Goal: Task Accomplishment & Management: Manage account settings

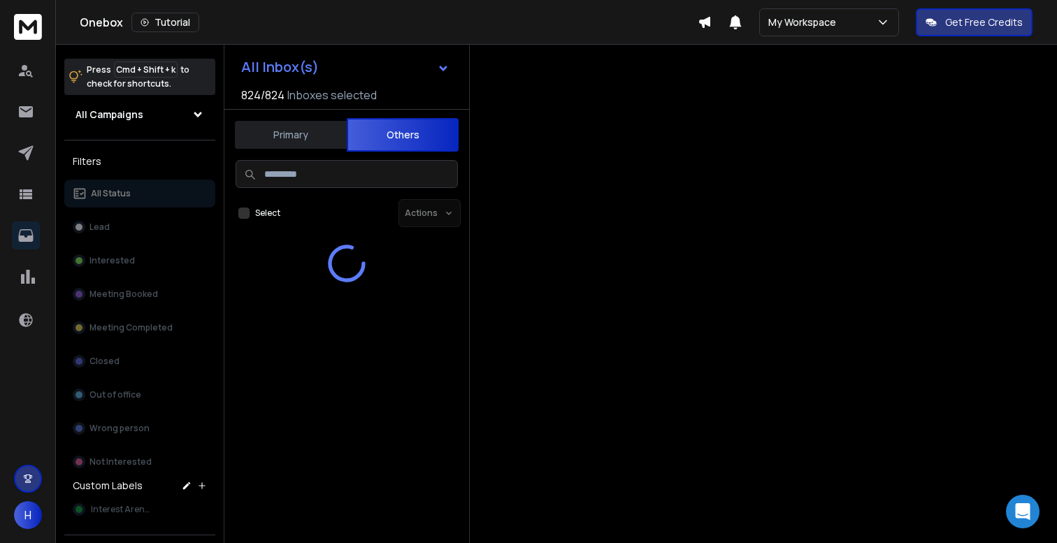
click at [298, 147] on button "Primary" at bounding box center [291, 135] width 112 height 31
click at [398, 138] on button "Others" at bounding box center [403, 135] width 112 height 34
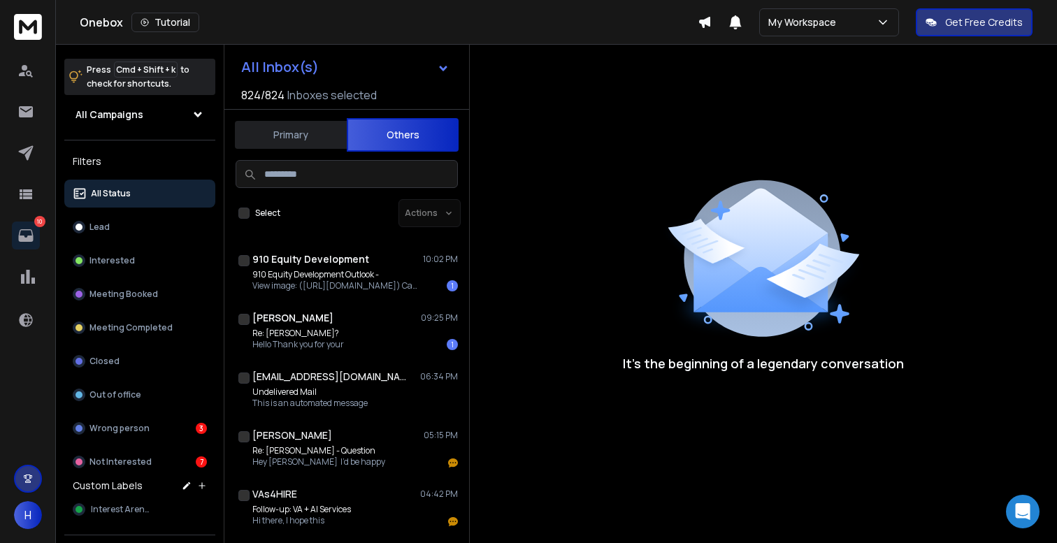
click at [350, 127] on button "Others" at bounding box center [403, 135] width 112 height 34
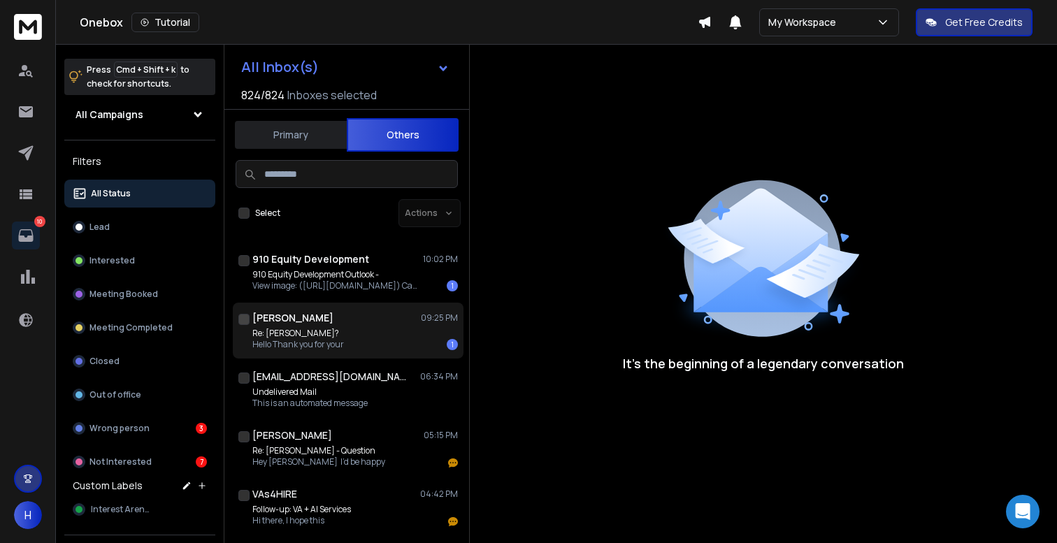
click at [327, 343] on p "Hello Thank you for your" at bounding box center [298, 344] width 92 height 11
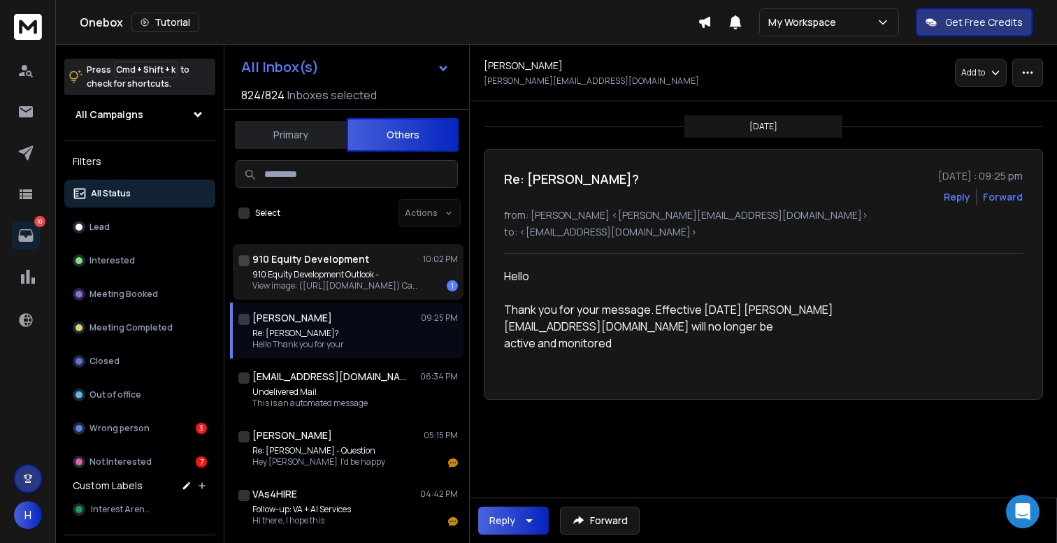
click at [337, 259] on h1 "910 Equity Development" at bounding box center [310, 259] width 117 height 14
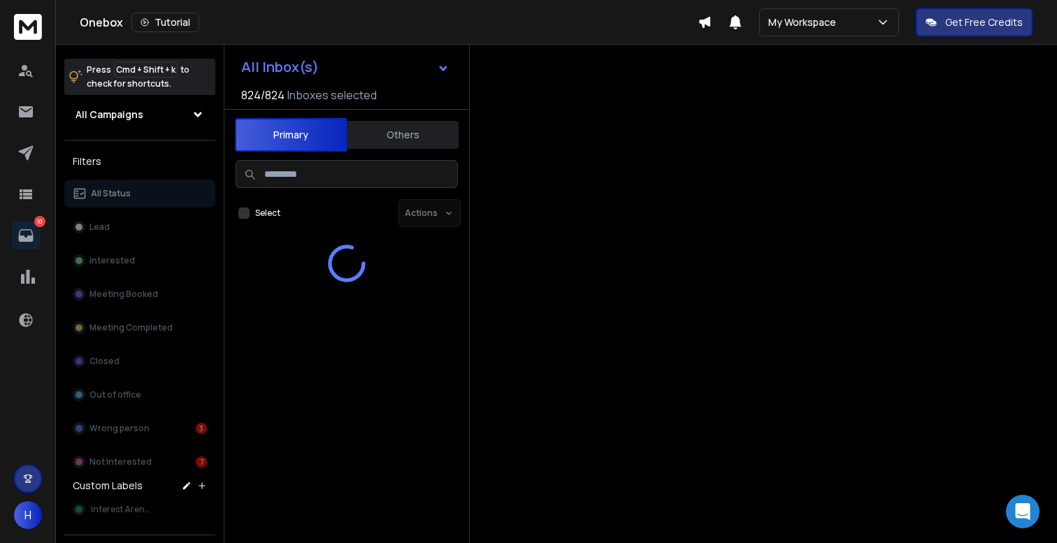
click at [296, 128] on button "Primary" at bounding box center [291, 135] width 112 height 34
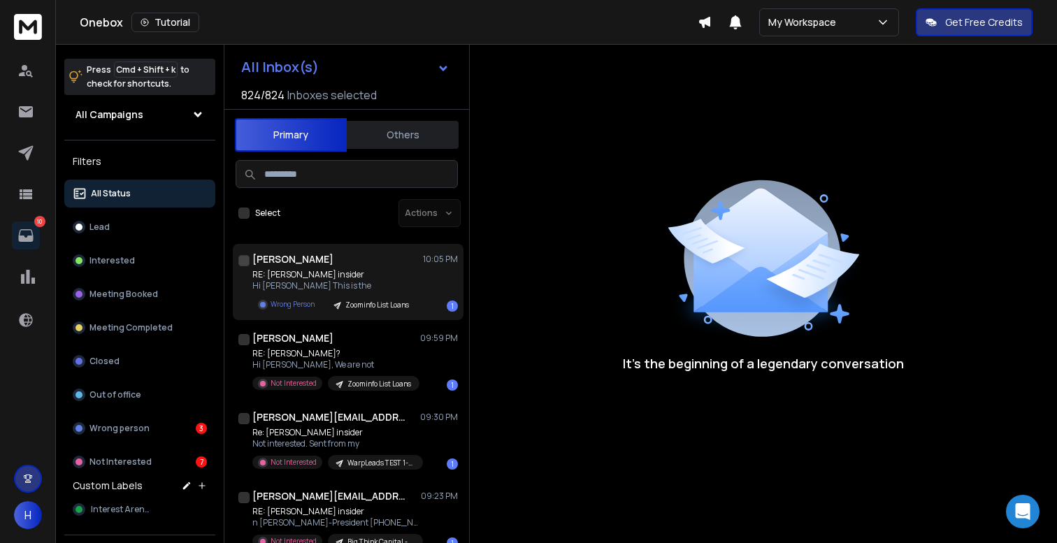
click at [331, 271] on p "RE: [PERSON_NAME] insider" at bounding box center [334, 274] width 165 height 11
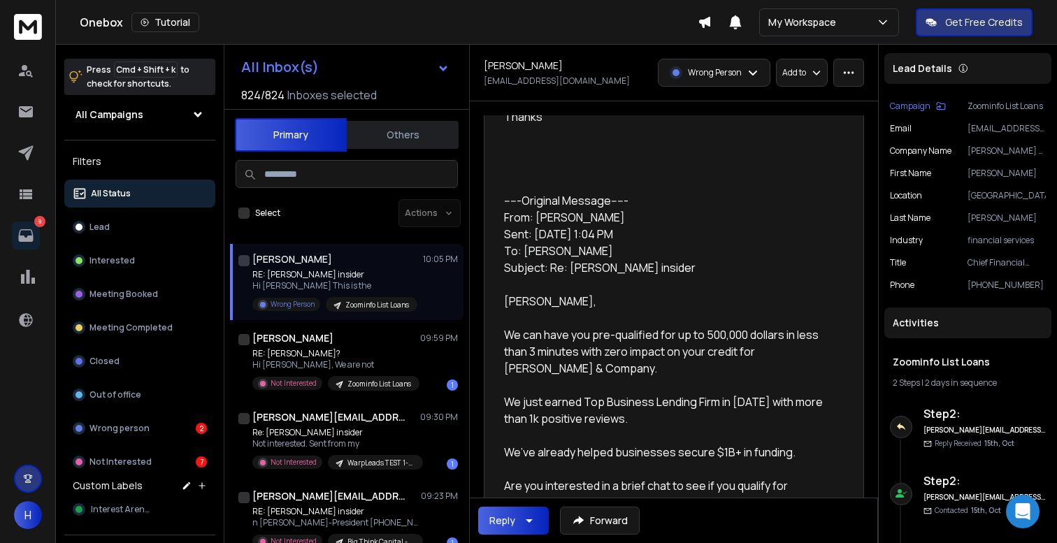
scroll to position [306, 0]
click at [378, 306] on p "Zoominfo List Loans" at bounding box center [377, 305] width 64 height 10
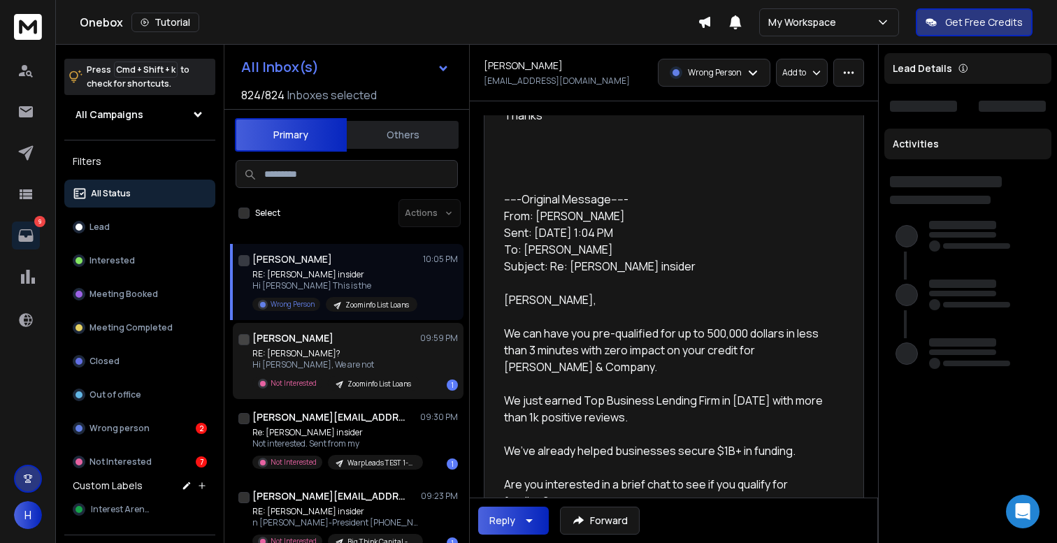
click at [382, 345] on div "[PERSON_NAME] 09:59 PM RE: [PERSON_NAME]? Hi [PERSON_NAME], We are not Not Inte…" at bounding box center [355, 360] width 206 height 59
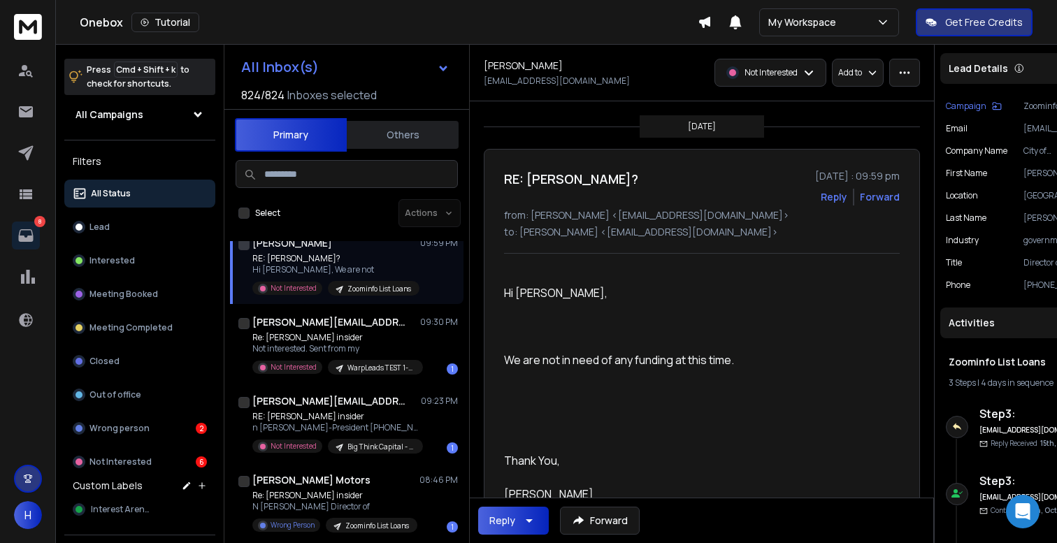
click at [382, 345] on p "Not interested. Sent from my" at bounding box center [336, 348] width 168 height 11
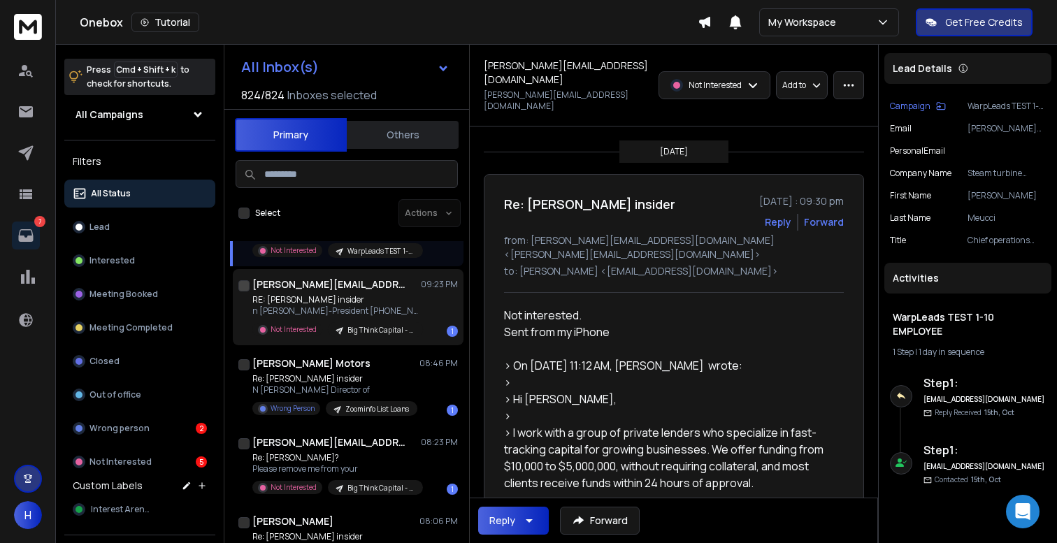
click at [382, 303] on p "RE: [PERSON_NAME] insider" at bounding box center [336, 299] width 168 height 11
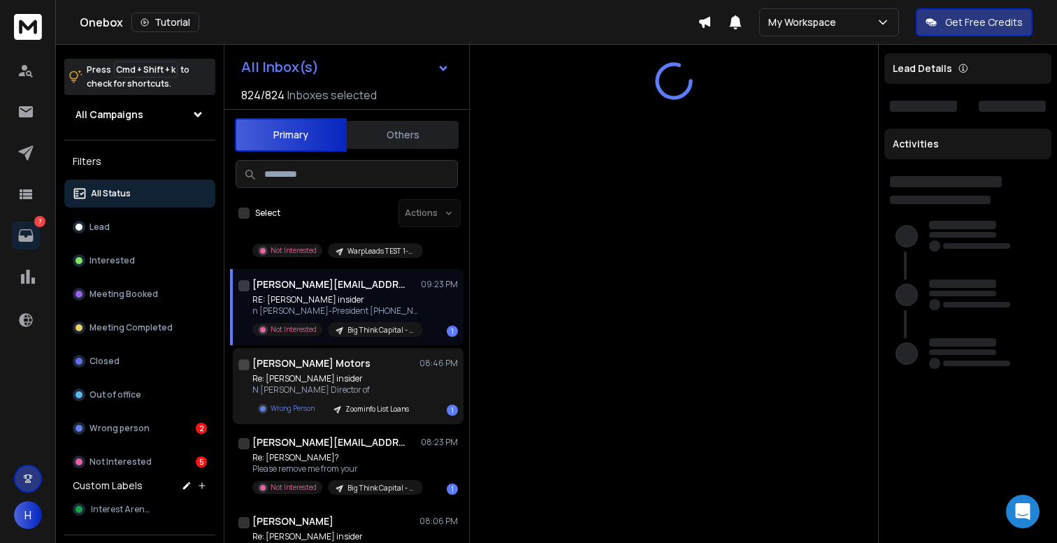
click at [382, 361] on div "[PERSON_NAME] Motors 08:46 PM" at bounding box center [355, 364] width 206 height 14
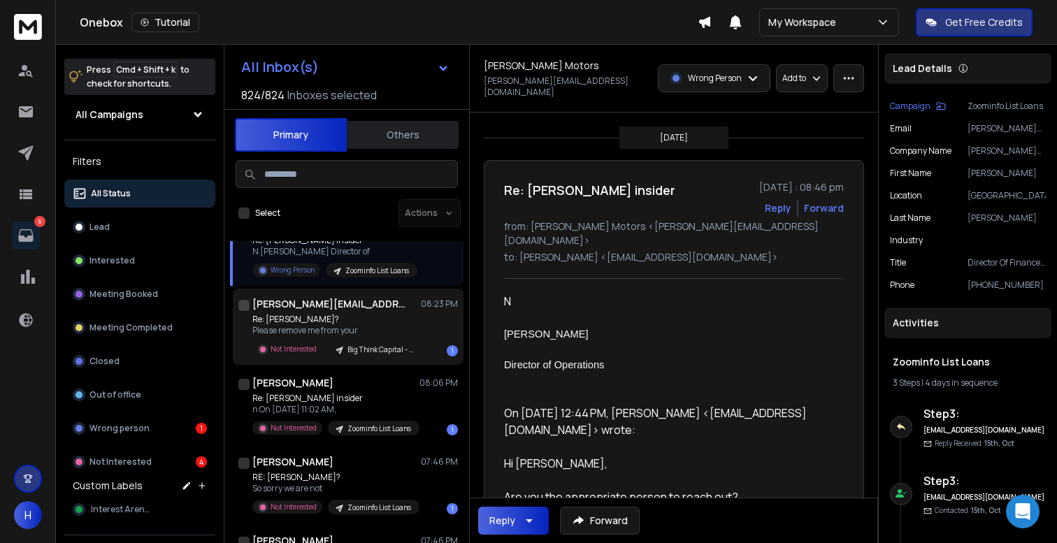
click at [384, 315] on p "Re: [PERSON_NAME]?" at bounding box center [336, 319] width 168 height 11
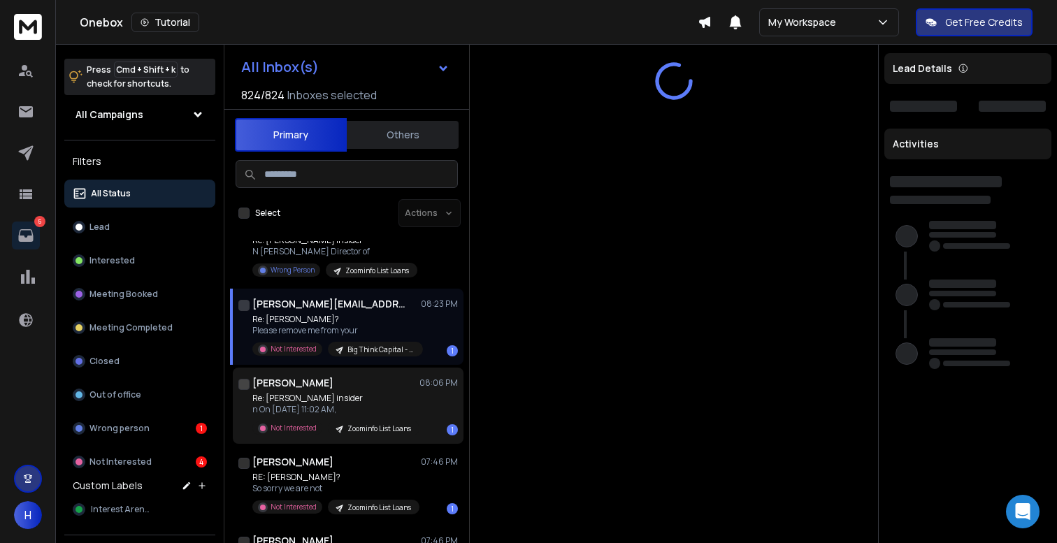
click at [384, 395] on p "Re: [PERSON_NAME] insider" at bounding box center [335, 398] width 167 height 11
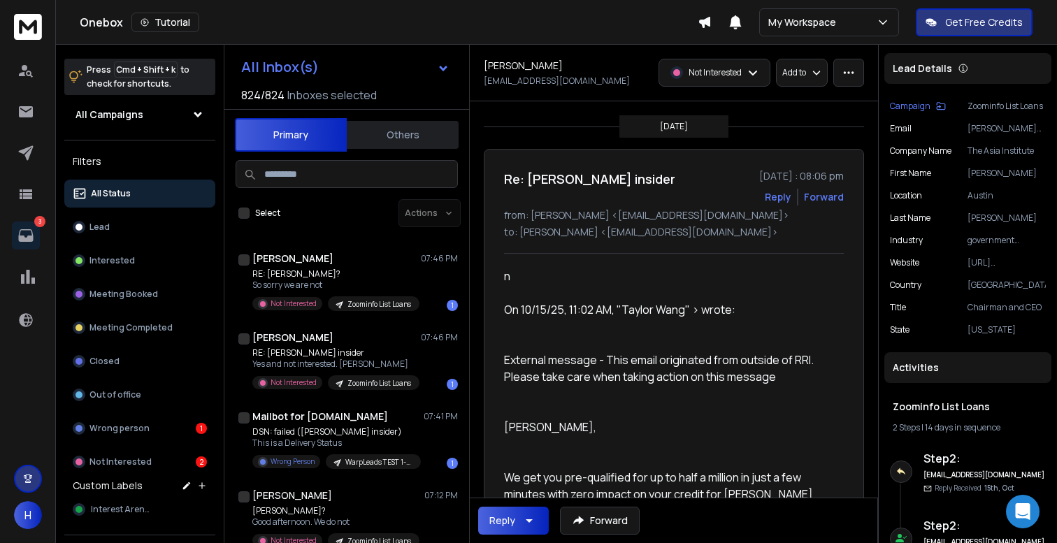
scroll to position [564, 0]
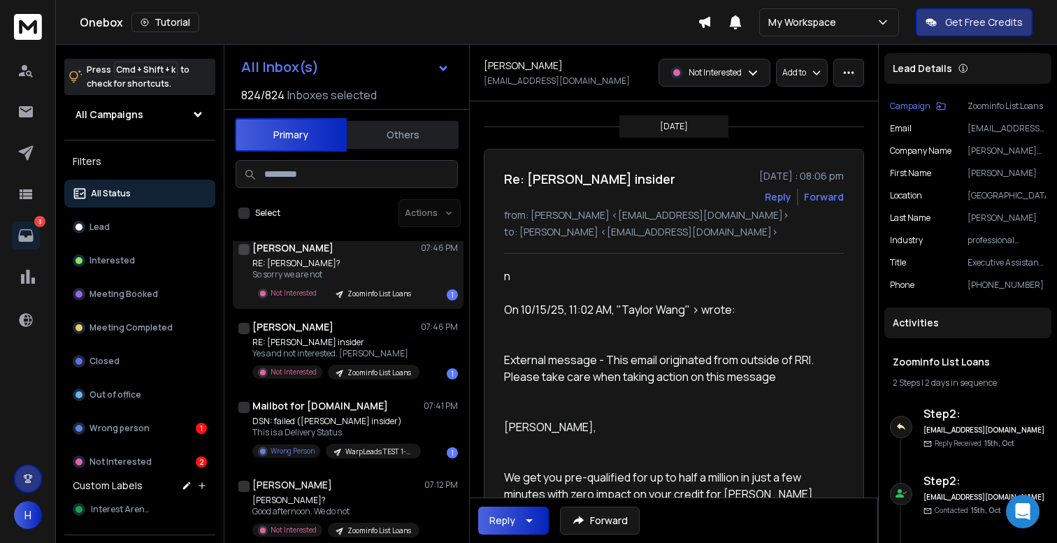
click at [389, 290] on p "Zoominfo List Loans" at bounding box center [380, 294] width 64 height 10
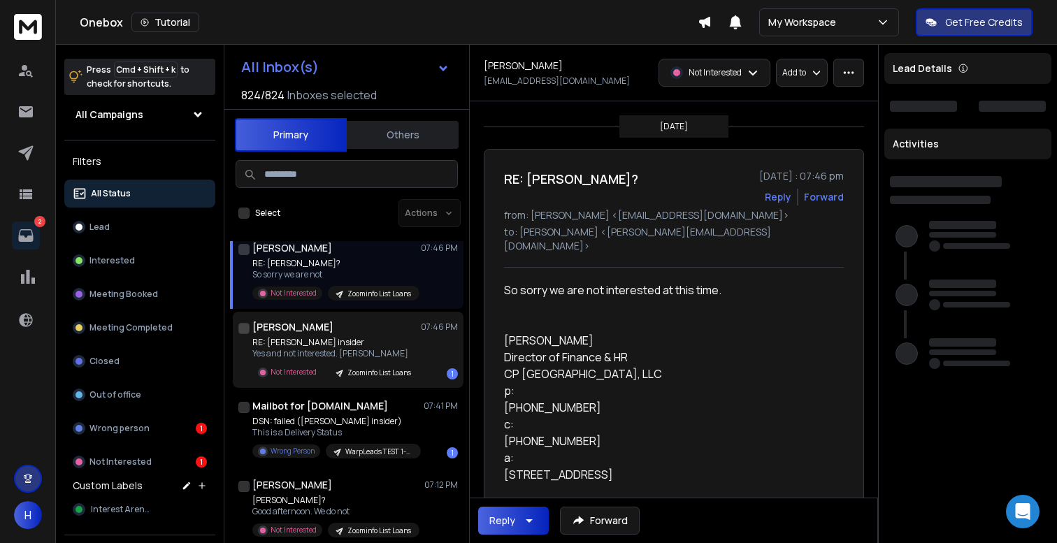
click at [389, 336] on div "[PERSON_NAME] 07:46 PM RE: [PERSON_NAME] insider Yes and not interested. [PERSO…" at bounding box center [355, 349] width 206 height 59
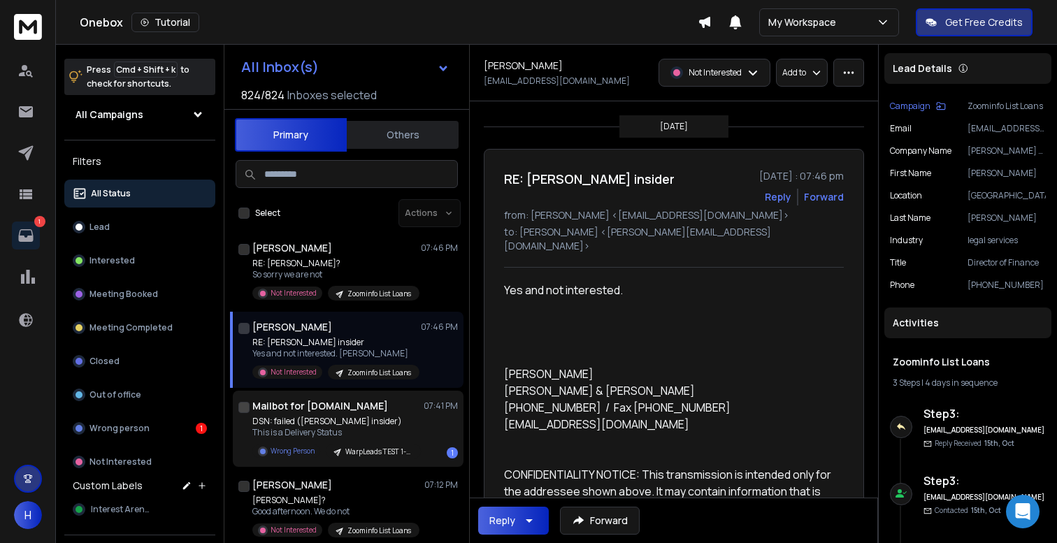
click at [396, 415] on div "Mailbot for [DOMAIN_NAME] 07:41 PM DSN: failed ([PERSON_NAME] insider) This is …" at bounding box center [355, 428] width 206 height 59
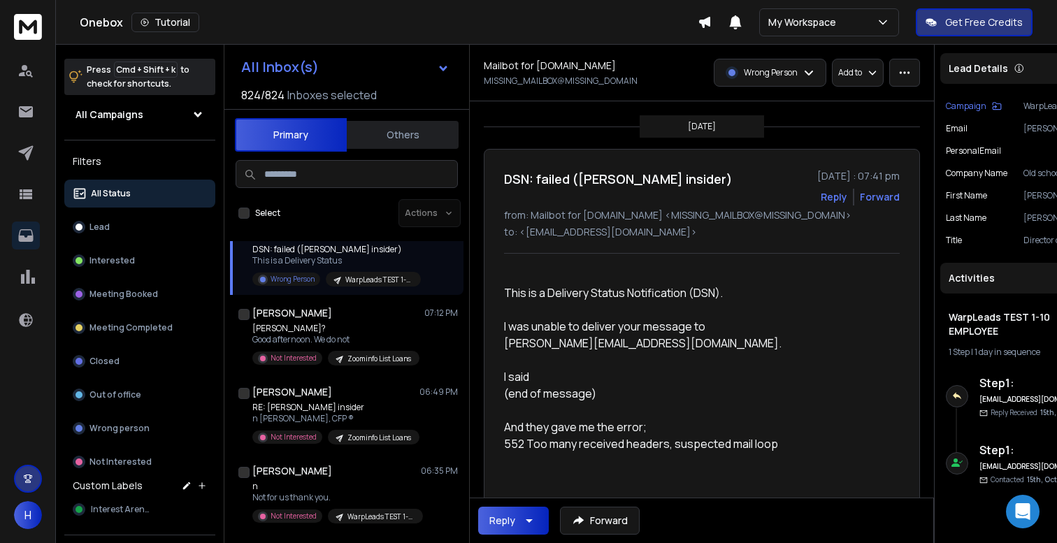
scroll to position [742, 0]
